Goal: Task Accomplishment & Management: Use online tool/utility

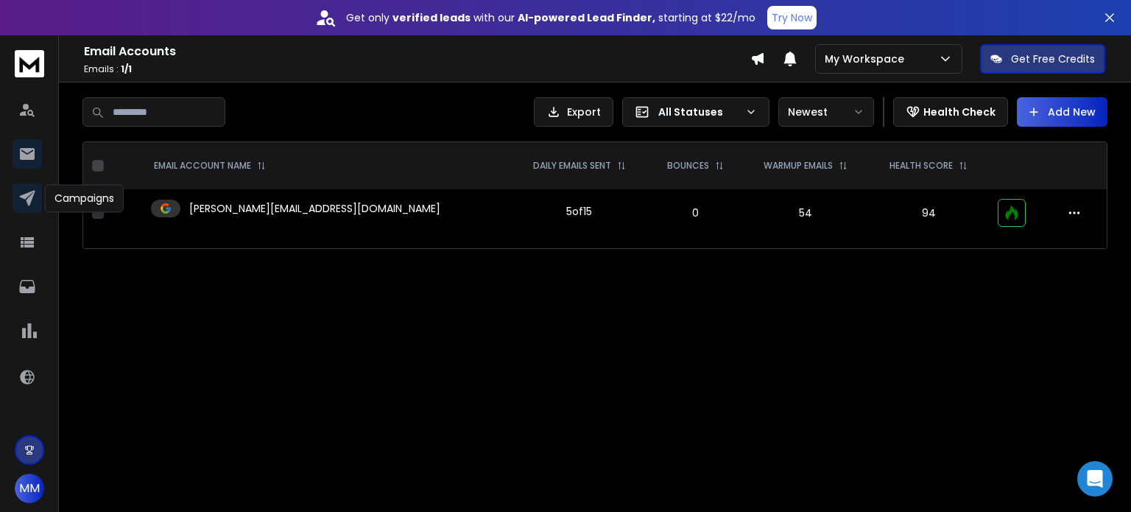
click at [26, 198] on icon at bounding box center [27, 198] width 18 height 18
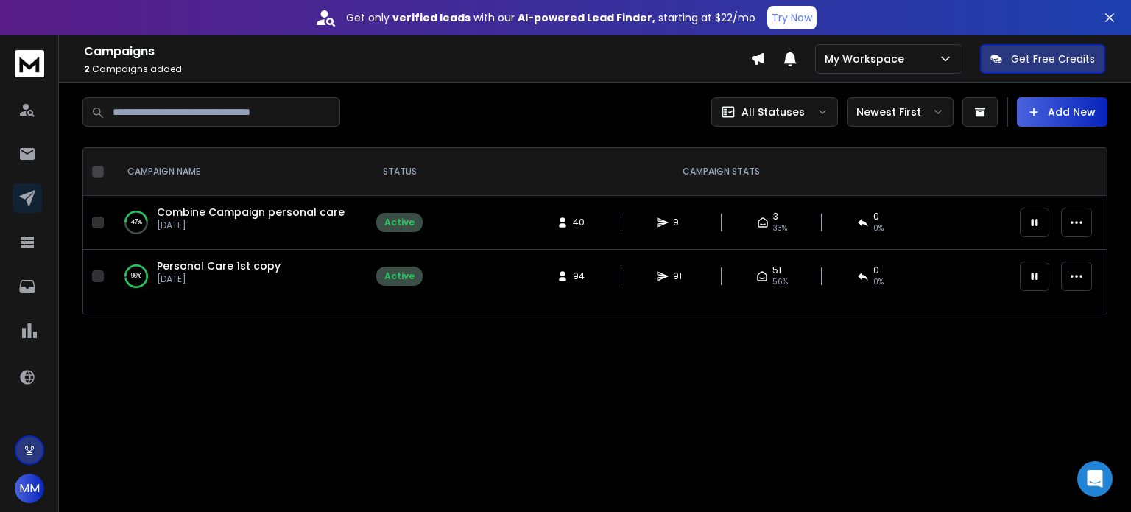
click at [247, 264] on span "Personal Care 1st copy" at bounding box center [219, 266] width 124 height 15
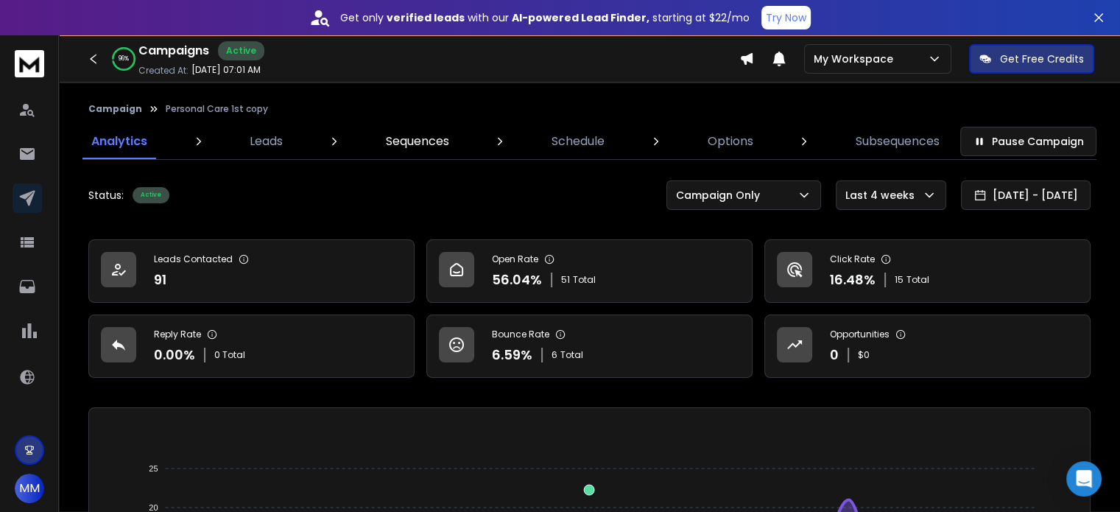
click at [423, 144] on p "Sequences" at bounding box center [417, 142] width 63 height 18
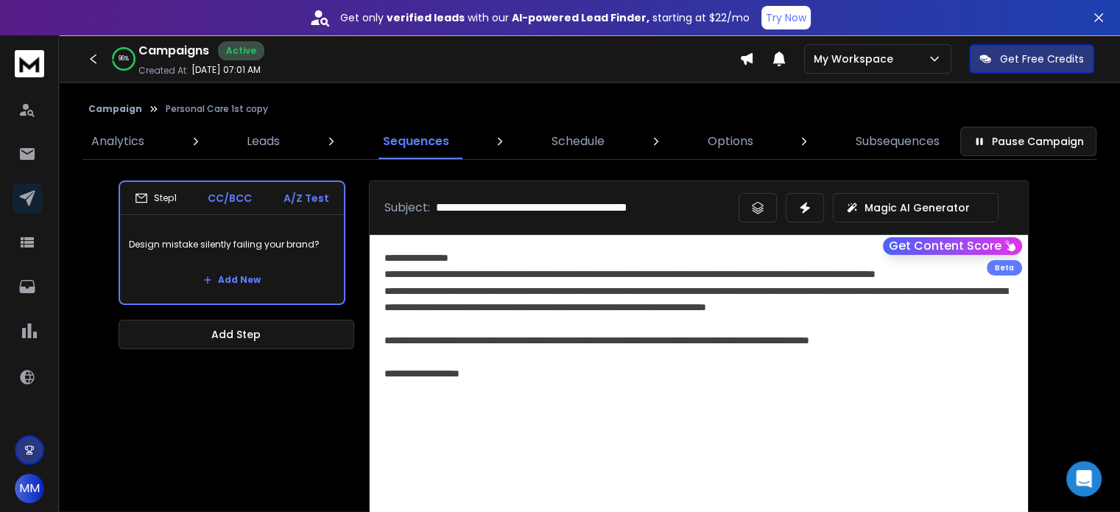
scroll to position [73, 0]
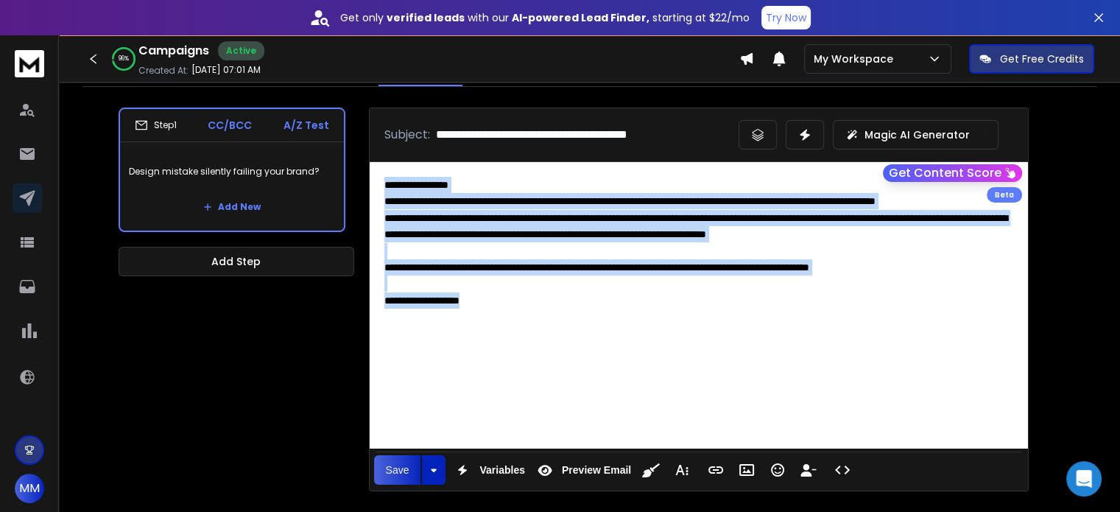
drag, startPoint x: 494, startPoint y: 303, endPoint x: 378, endPoint y: 189, distance: 162.5
click at [378, 189] on div "**********" at bounding box center [699, 305] width 658 height 287
copy div "**********"
click at [25, 158] on icon at bounding box center [27, 154] width 15 height 12
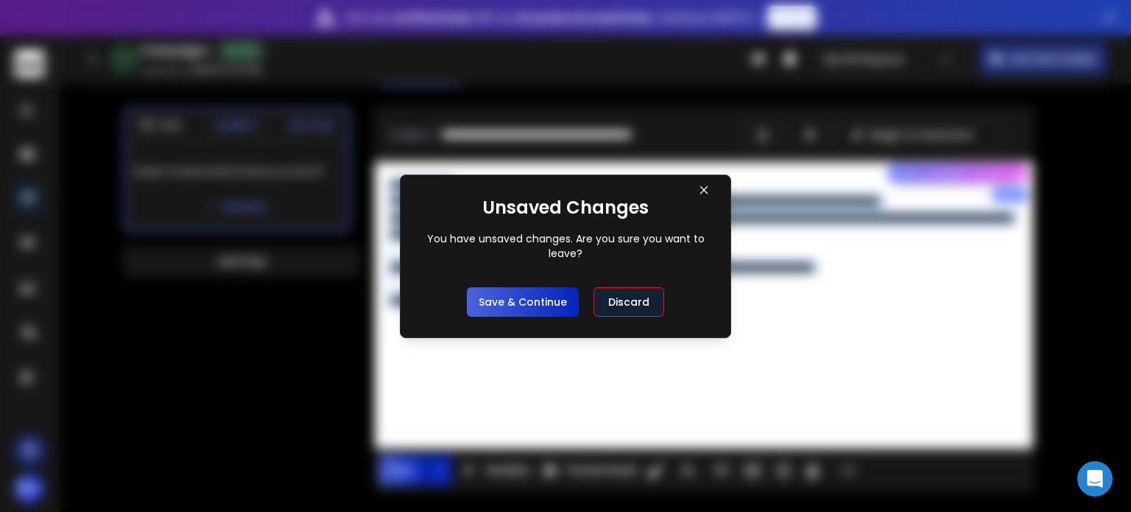
click at [630, 303] on button "Discard" at bounding box center [629, 301] width 71 height 29
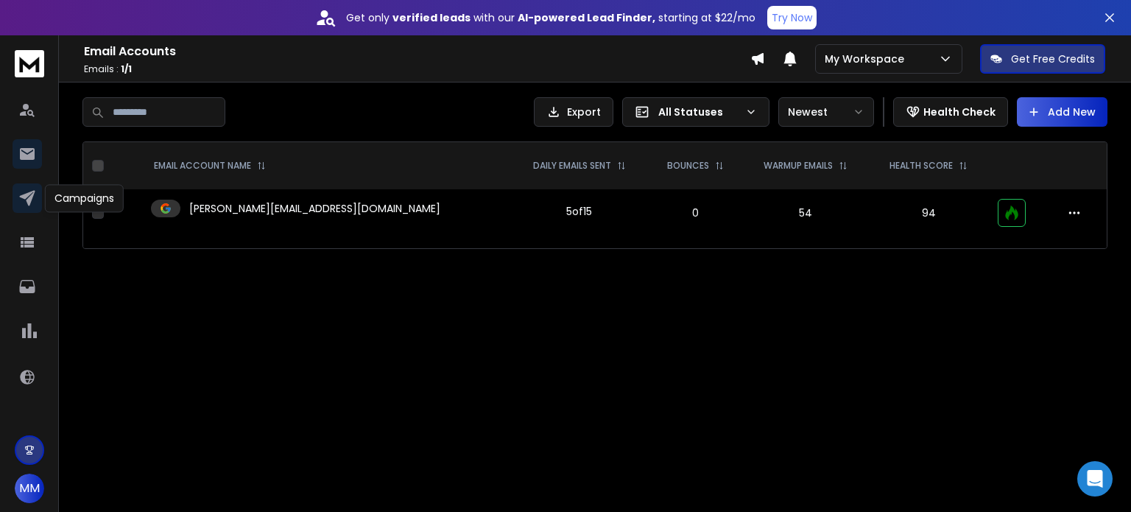
click at [22, 185] on link at bounding box center [27, 197] width 29 height 29
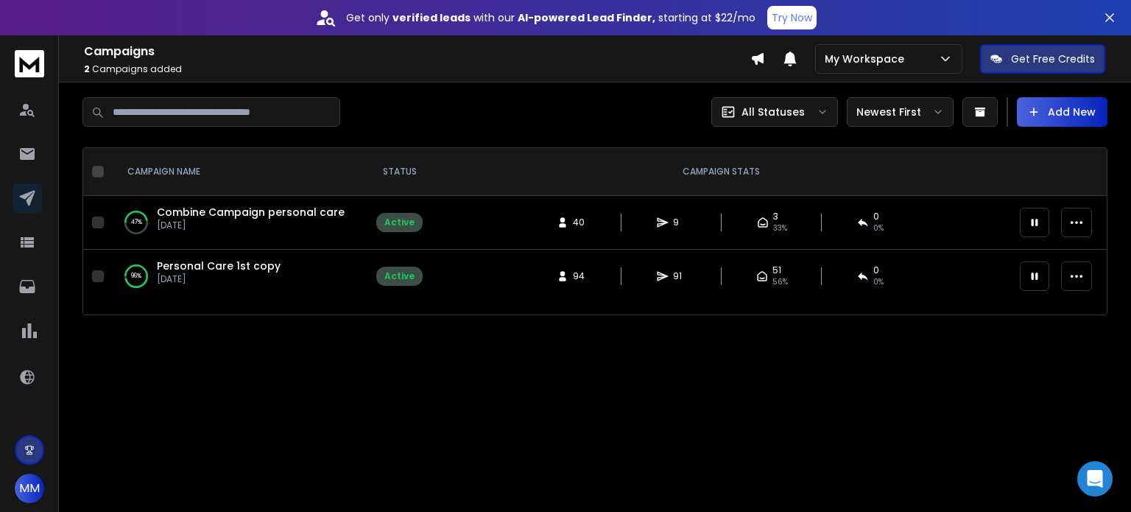
click at [277, 211] on span "Combine Campaign personal care" at bounding box center [251, 212] width 188 height 15
